Goal: Task Accomplishment & Management: Manage account settings

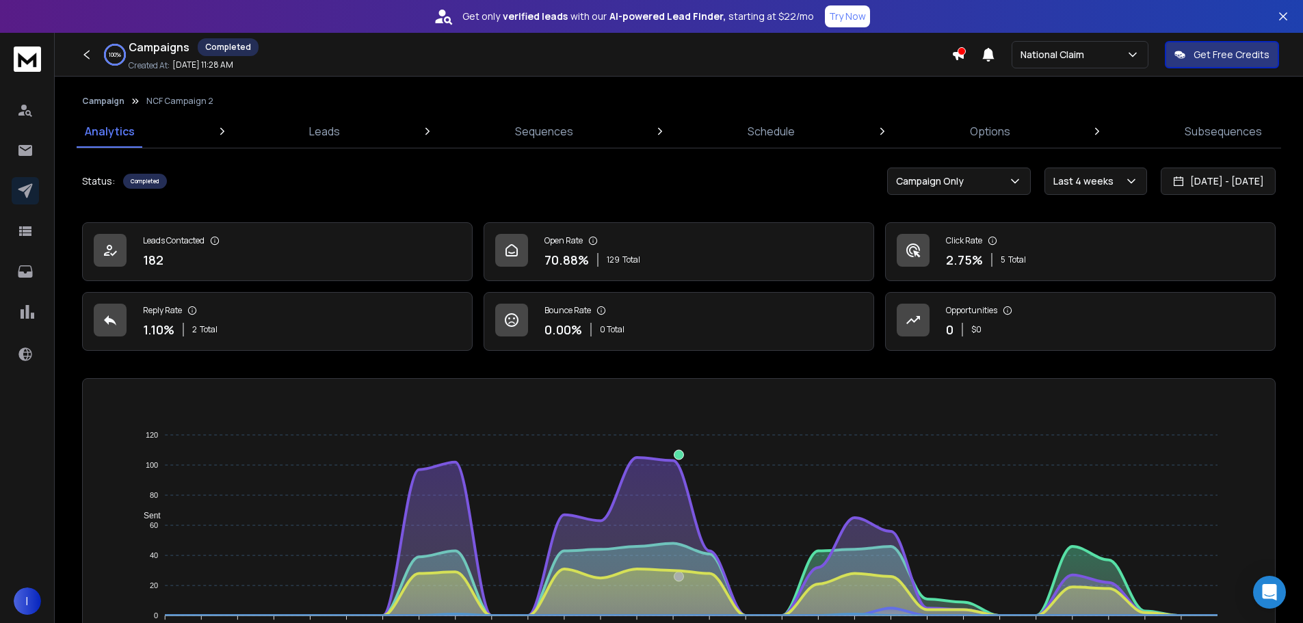
scroll to position [68, 0]
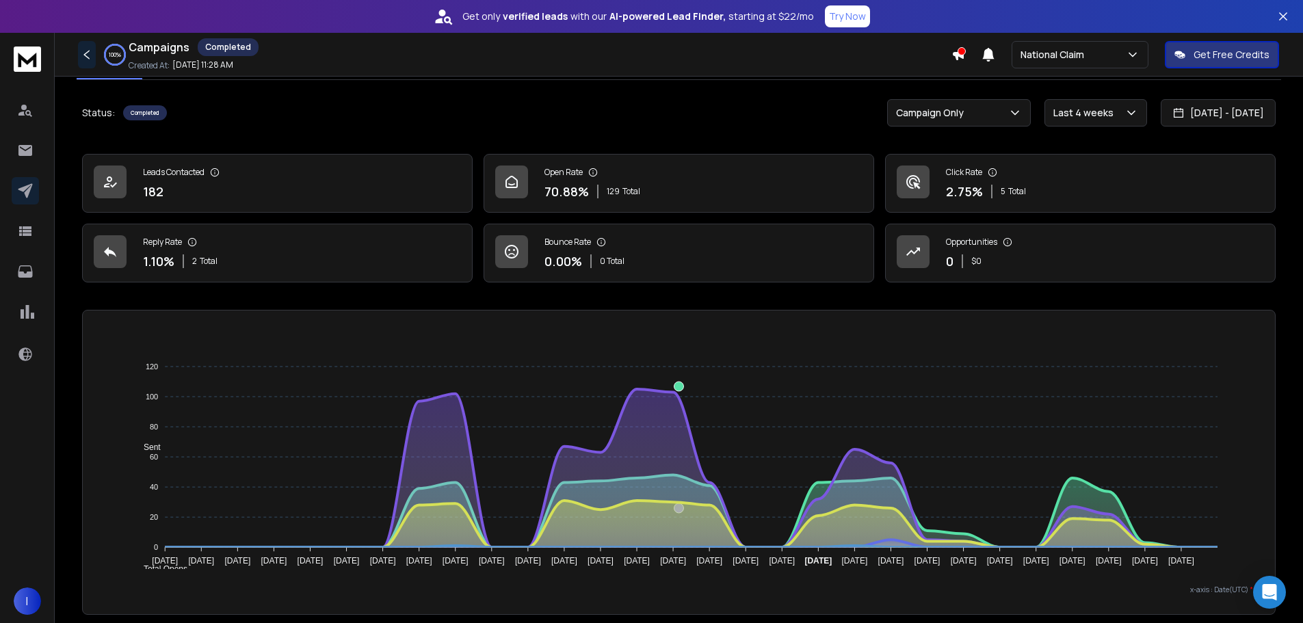
click at [85, 54] on icon at bounding box center [87, 55] width 12 height 12
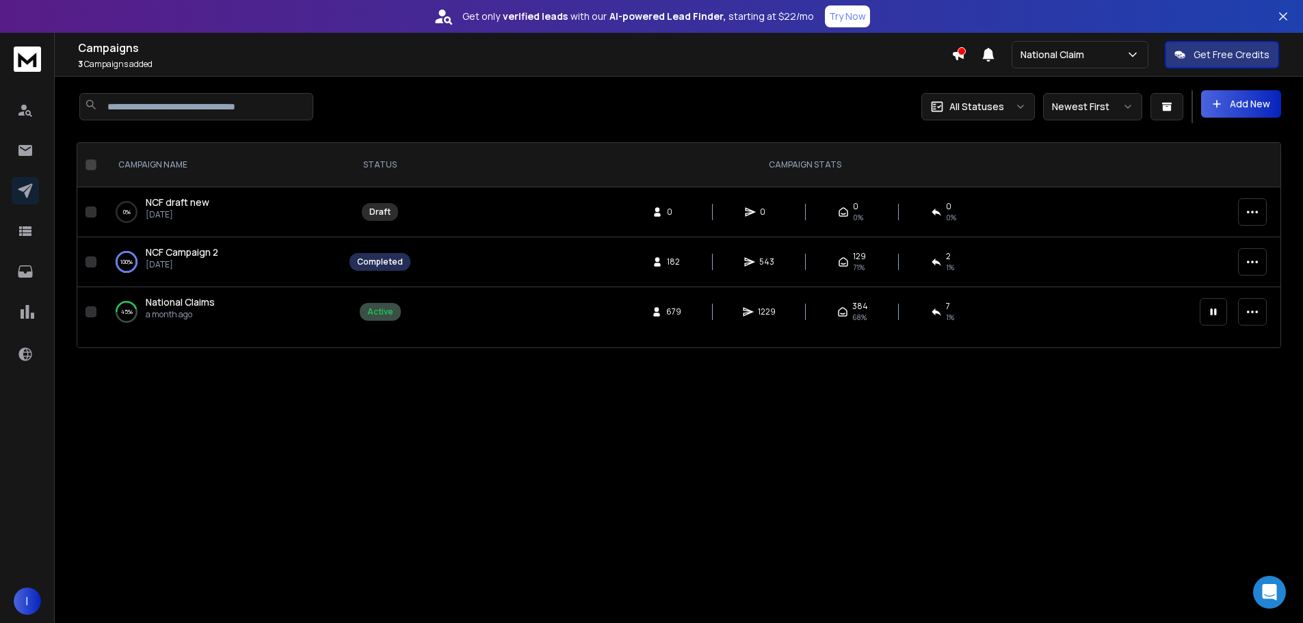
click at [598, 519] on div "Campaigns 3 Campaigns Added All Statuses Newest First Add New CAMPAIGN NAME STA…" at bounding box center [679, 401] width 1204 height 623
click at [951, 311] on p "7 1 %" at bounding box center [953, 312] width 14 height 22
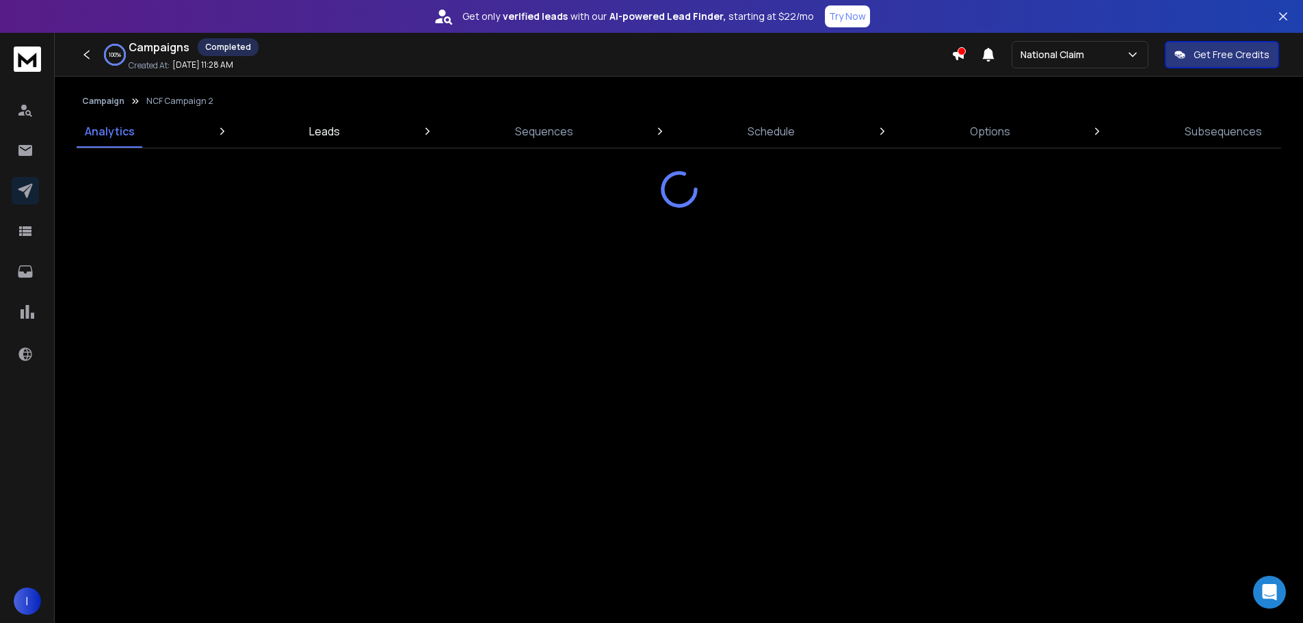
click at [336, 142] on link "Leads" at bounding box center [324, 131] width 47 height 33
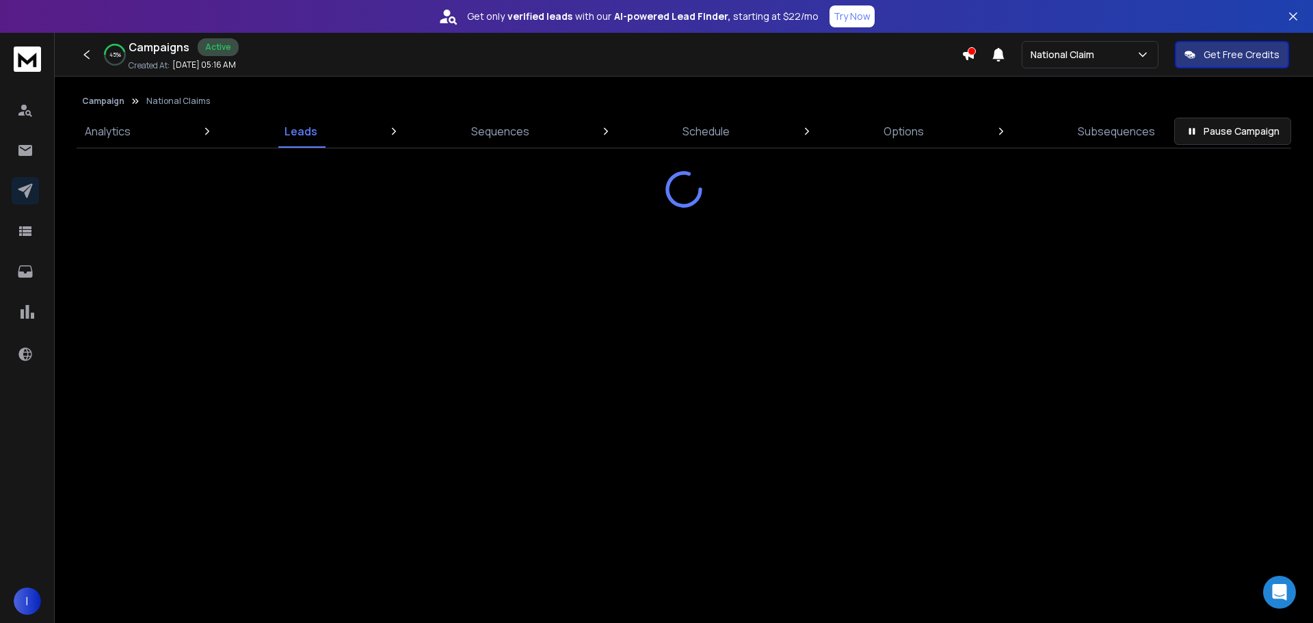
click at [151, 140] on div "Analytics Leads Sequences Schedule Options Subsequences" at bounding box center [620, 131] width 1087 height 33
click at [155, 129] on div "Analytics Leads Sequences Schedule Options Subsequences" at bounding box center [620, 131] width 1087 height 33
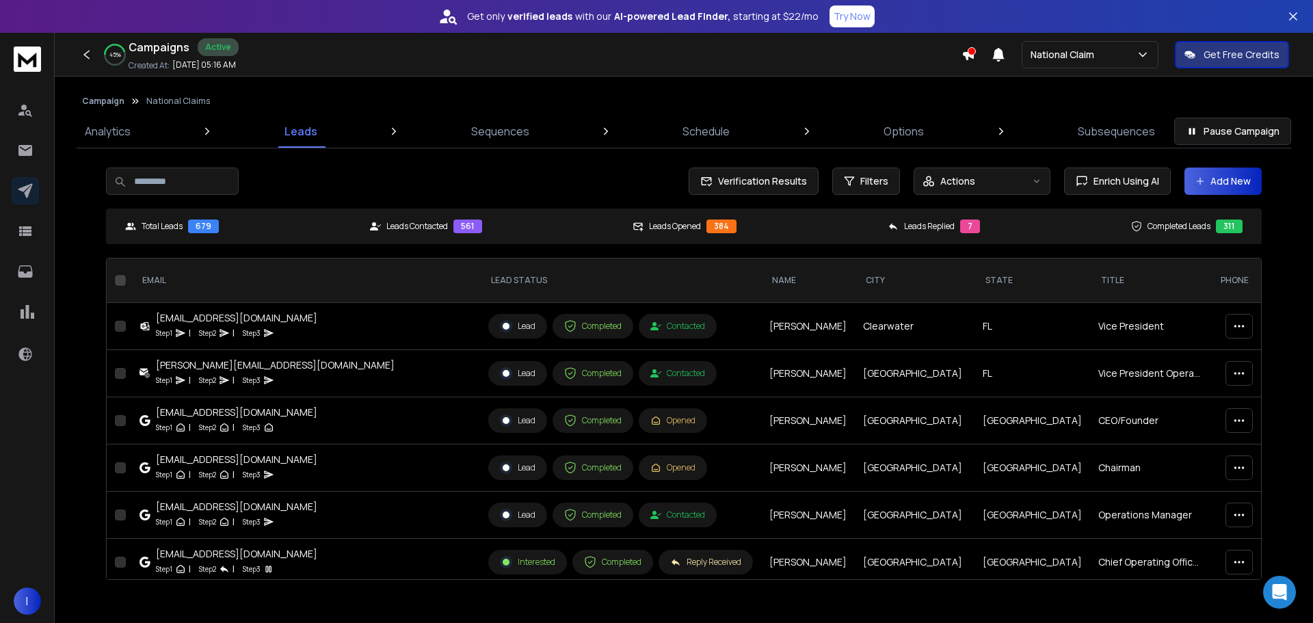
click at [988, 198] on div "Verification Results Filters Actions Enrich Using AI Add New Total Leads 679 Le…" at bounding box center [684, 367] width 1156 height 399
click at [734, 189] on button "Verification Results" at bounding box center [754, 181] width 130 height 27
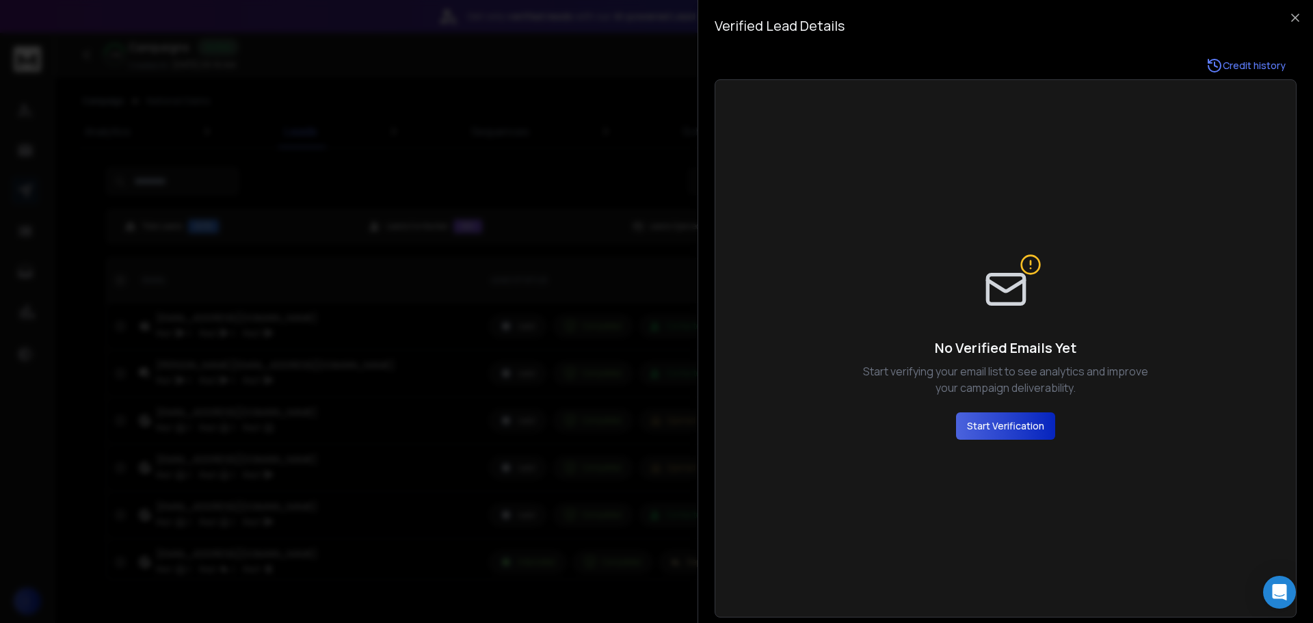
click at [1294, 9] on div "Sheet Title Verified Lead Details Credit history No Verified Emails Yet Start v…" at bounding box center [1005, 311] width 615 height 623
click at [1288, 29] on h3 "Verified Lead Details" at bounding box center [1006, 25] width 582 height 19
click at [1292, 20] on icon "button" at bounding box center [1295, 18] width 14 height 14
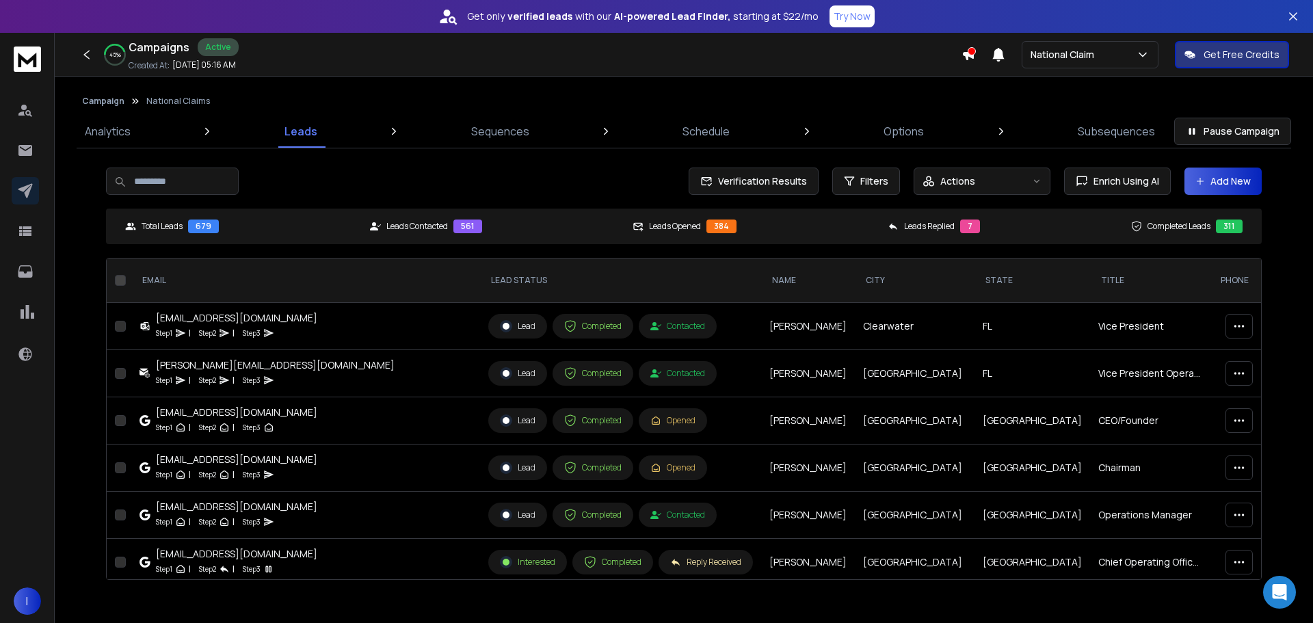
click at [903, 235] on div "Total Leads 679 Leads Contacted 561 Leads Opened 384 Leads Replied 7 Completed …" at bounding box center [684, 227] width 1156 height 36
click at [960, 226] on div "7" at bounding box center [970, 227] width 20 height 14
click at [966, 225] on div "7" at bounding box center [970, 227] width 20 height 14
click at [888, 227] on icon at bounding box center [893, 226] width 11 height 11
click at [890, 227] on icon at bounding box center [893, 226] width 8 height 7
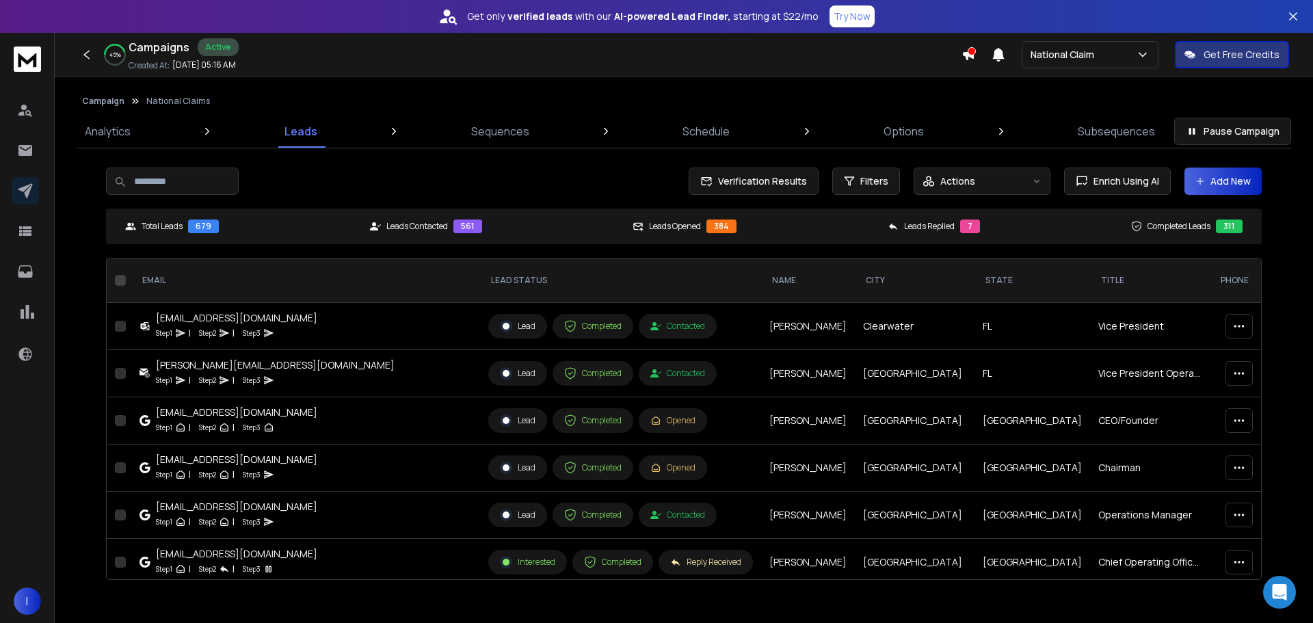
click at [937, 227] on p "Leads Replied" at bounding box center [929, 226] width 51 height 11
click at [957, 226] on div "Leads Replied 7" at bounding box center [934, 227] width 92 height 14
click at [972, 225] on div "7" at bounding box center [970, 227] width 20 height 14
click at [876, 189] on button "Filters" at bounding box center [866, 181] width 68 height 27
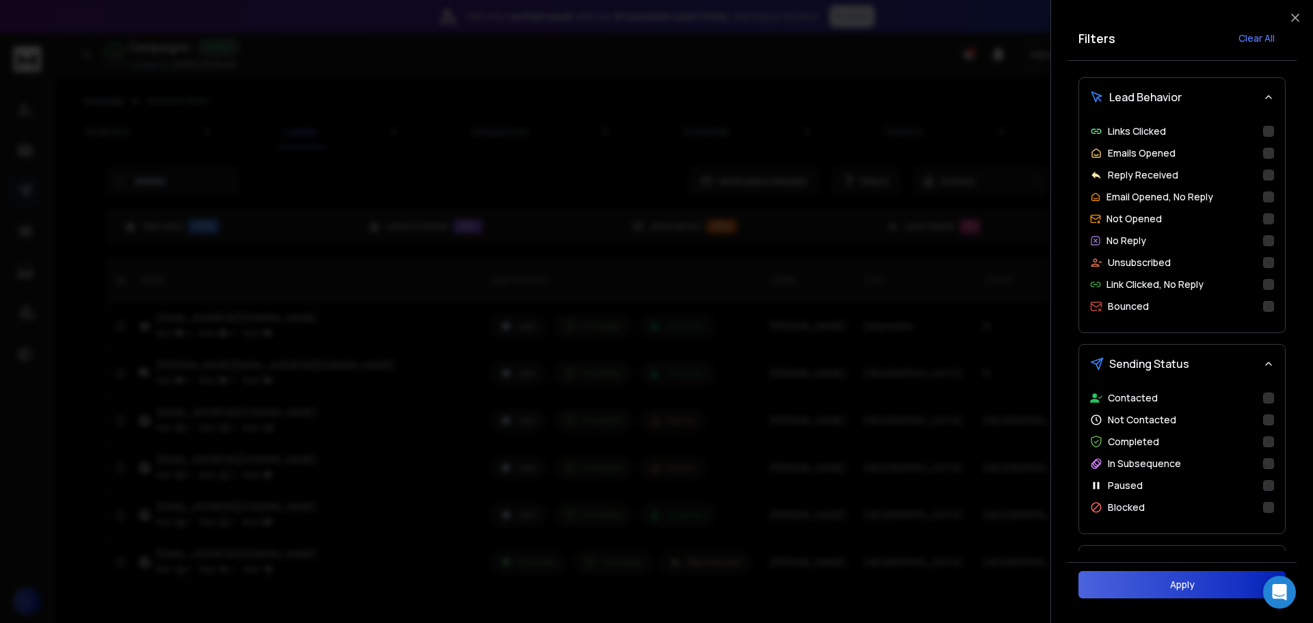
click at [1263, 172] on button "Reply Received" at bounding box center [1268, 175] width 11 height 11
click at [1204, 581] on button "Apply" at bounding box center [1181, 584] width 207 height 27
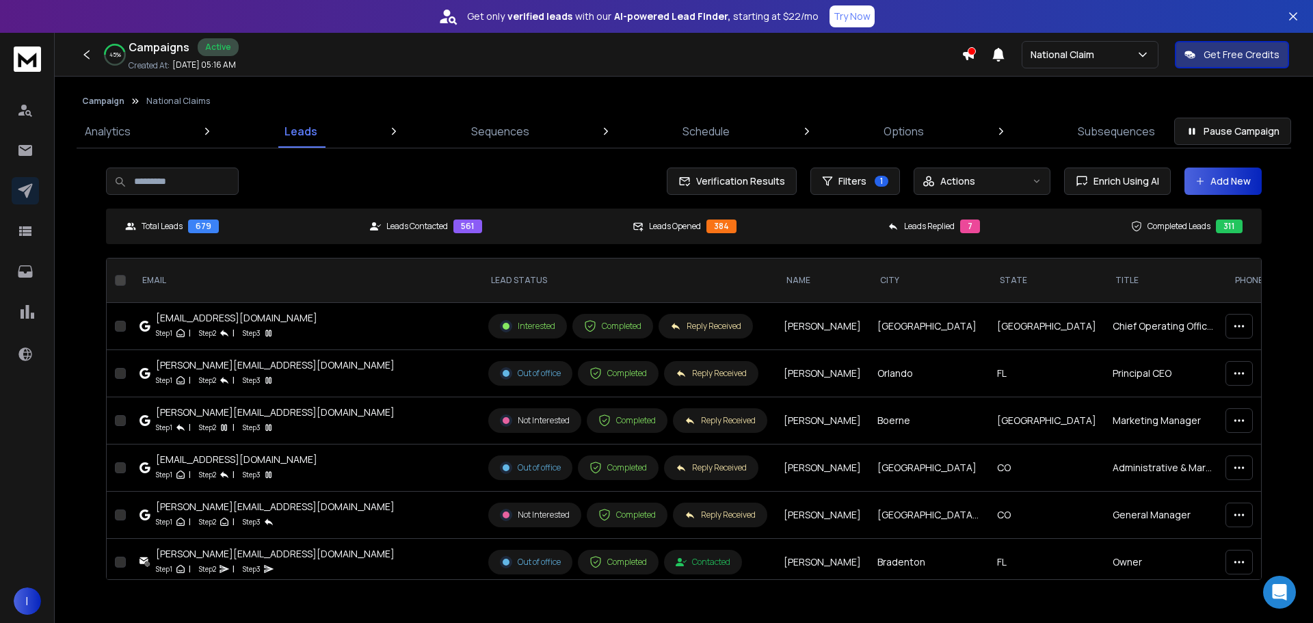
click at [291, 326] on div "[EMAIL_ADDRESS][DOMAIN_NAME] Step 1 | Step 2 | Step 3" at bounding box center [236, 326] width 161 height 30
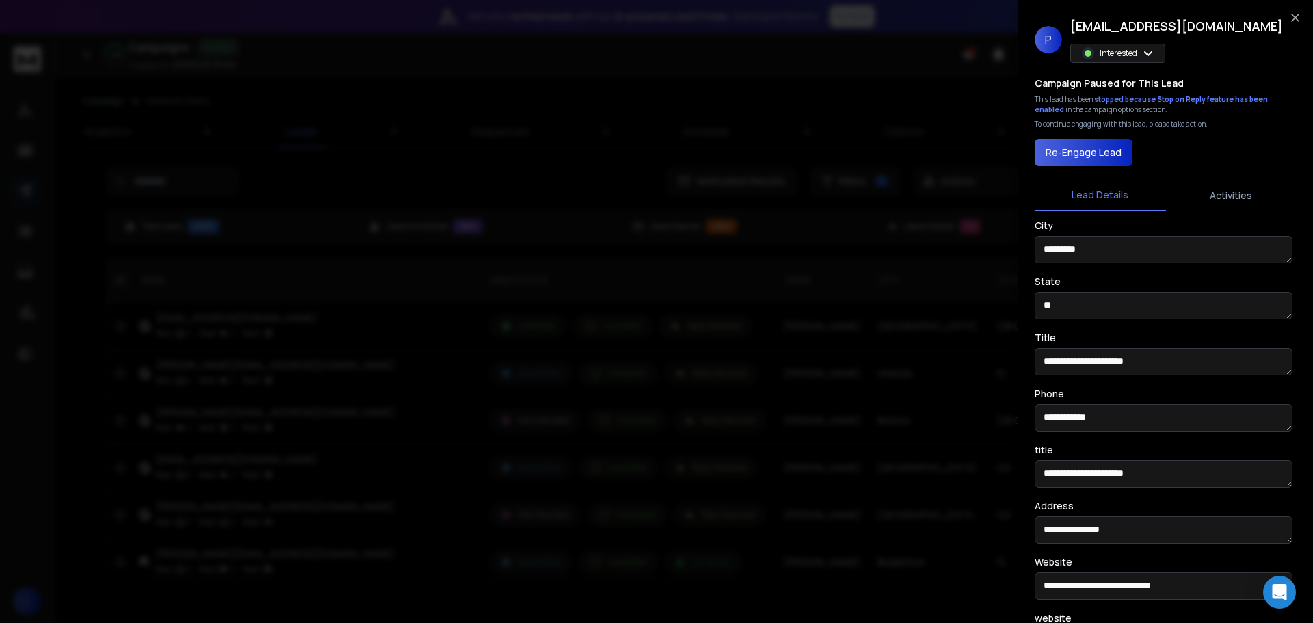
click at [691, 101] on div at bounding box center [656, 311] width 1313 height 623
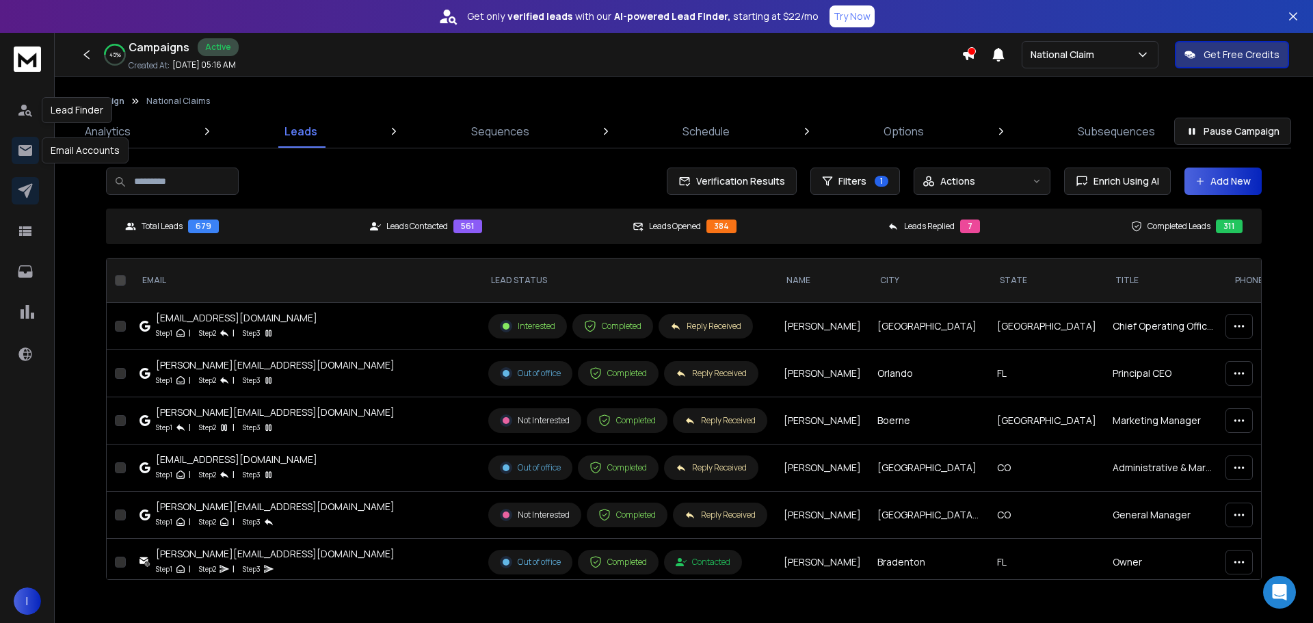
click at [21, 145] on icon at bounding box center [25, 150] width 14 height 11
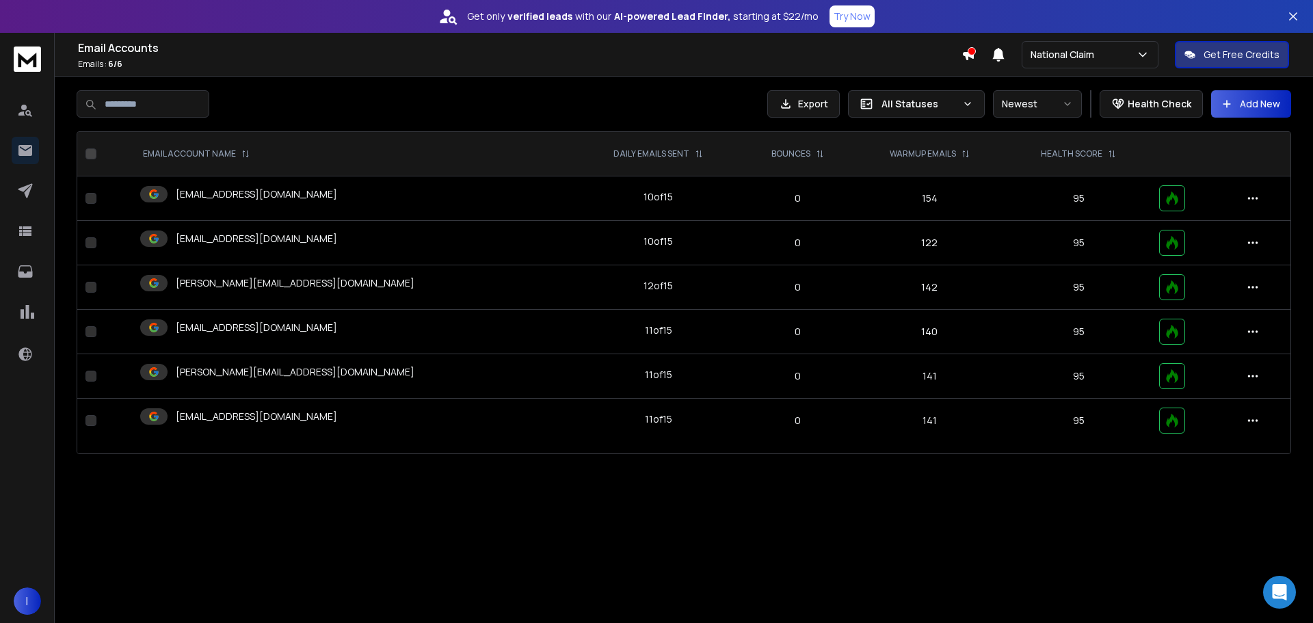
click at [17, 73] on div at bounding box center [27, 210] width 31 height 326
click at [25, 67] on img at bounding box center [27, 59] width 27 height 25
click at [29, 59] on img at bounding box center [27, 59] width 27 height 25
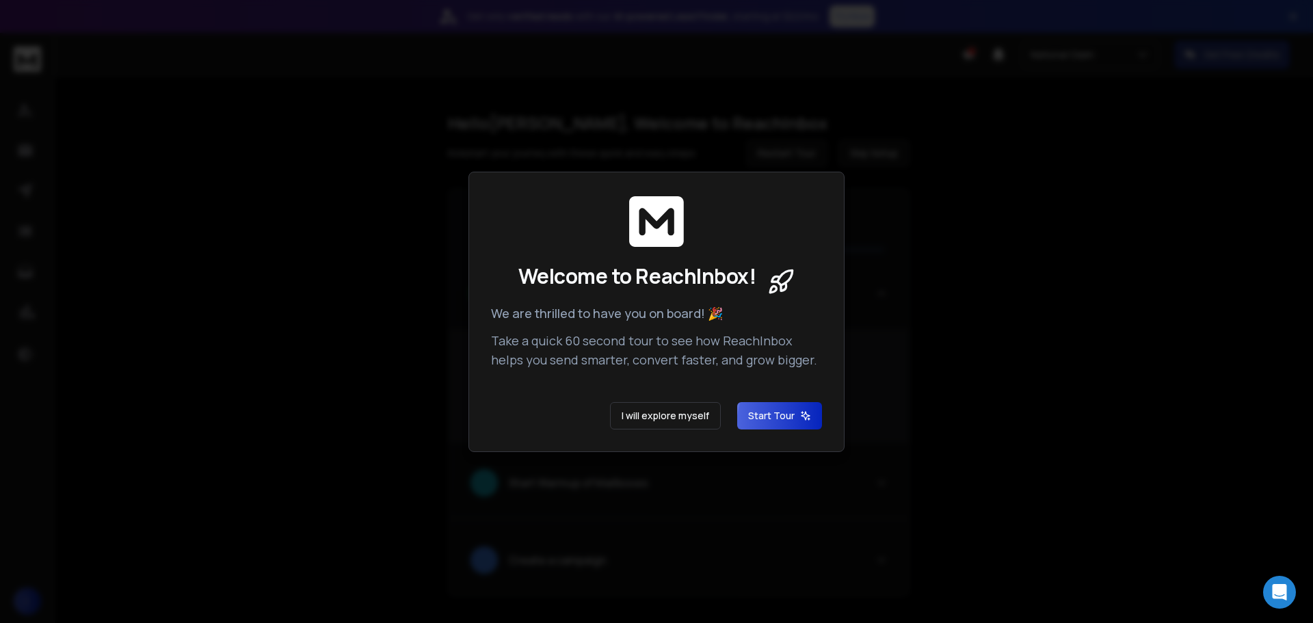
click at [997, 232] on div at bounding box center [656, 311] width 1313 height 623
